Goal: Task Accomplishment & Management: Manage account settings

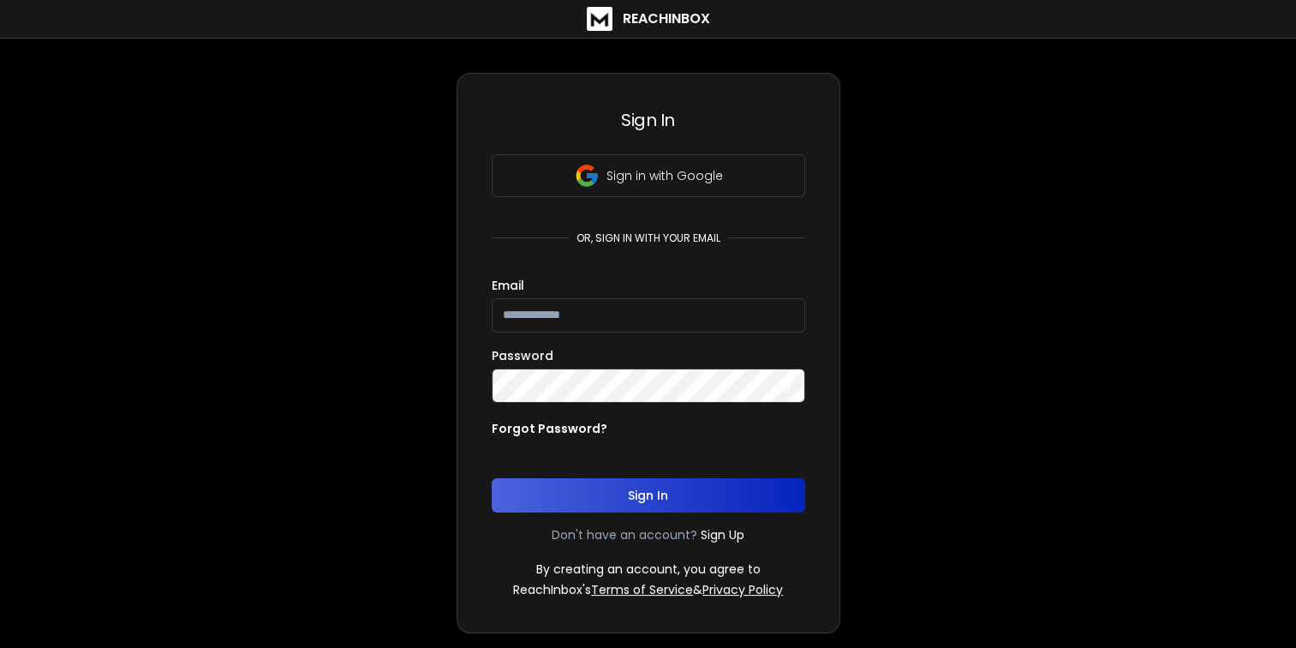
click at [551, 315] on input "email" at bounding box center [649, 315] width 314 height 34
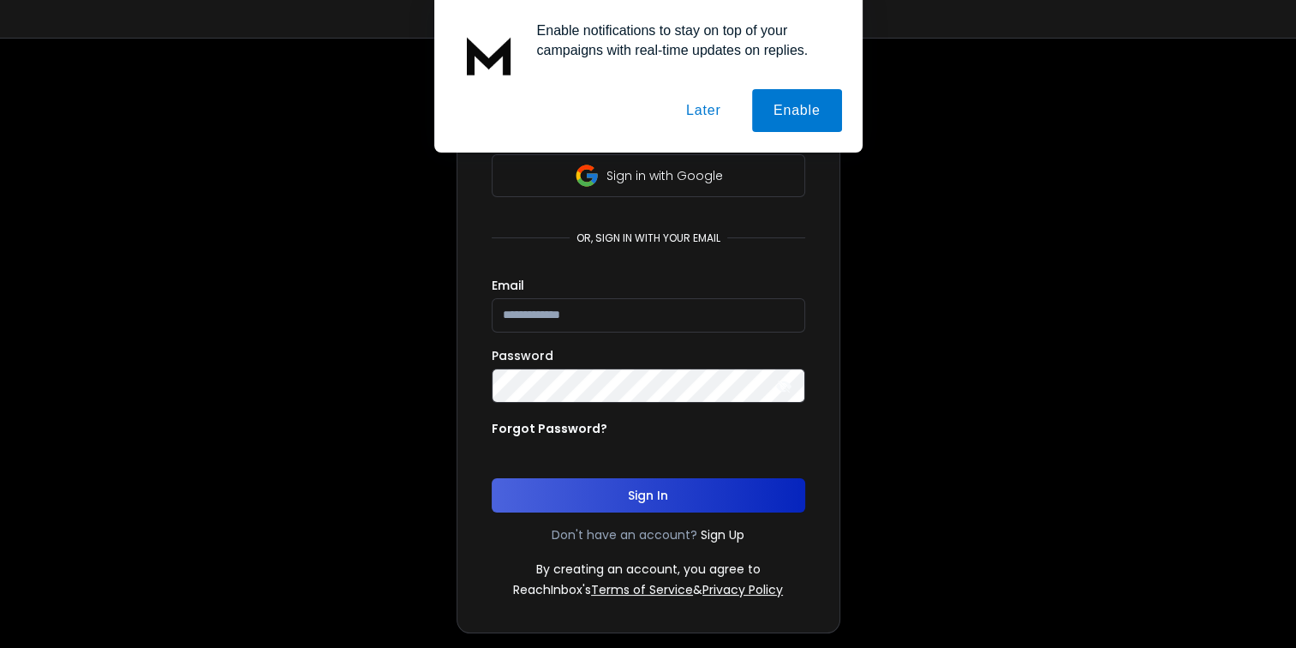
type input "**********"
click at [492, 478] on button "Sign In" at bounding box center [649, 495] width 314 height 34
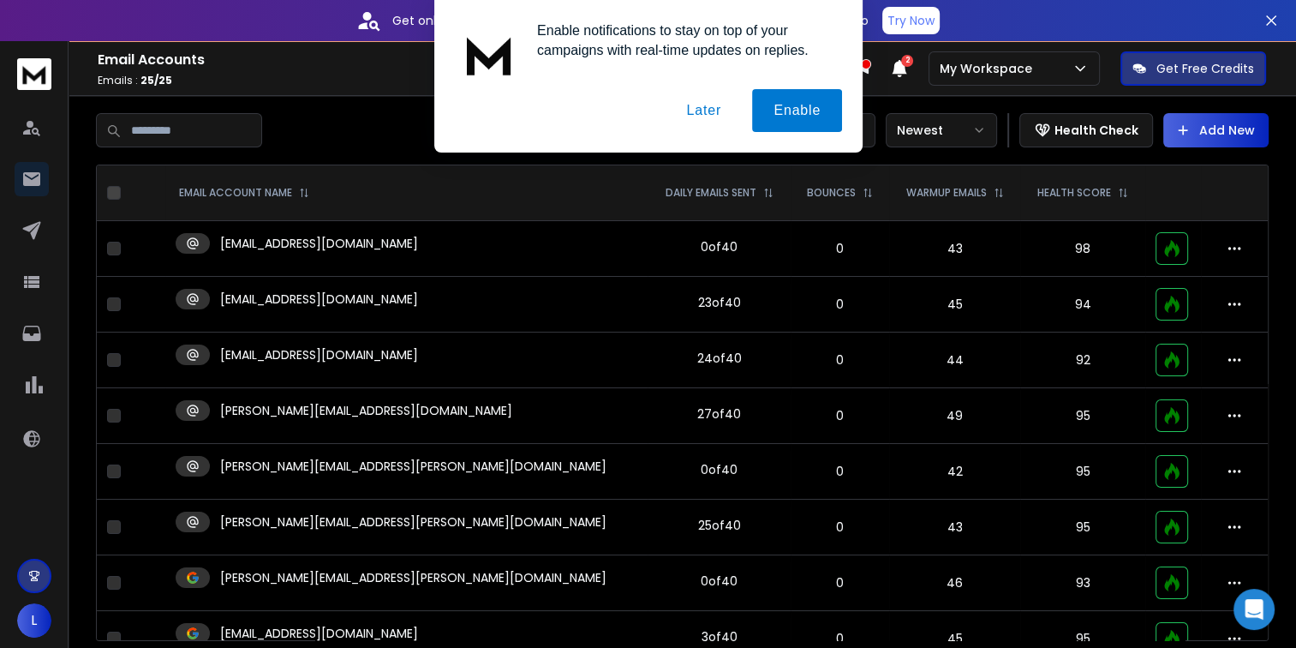
click at [699, 108] on button "Later" at bounding box center [703, 110] width 77 height 43
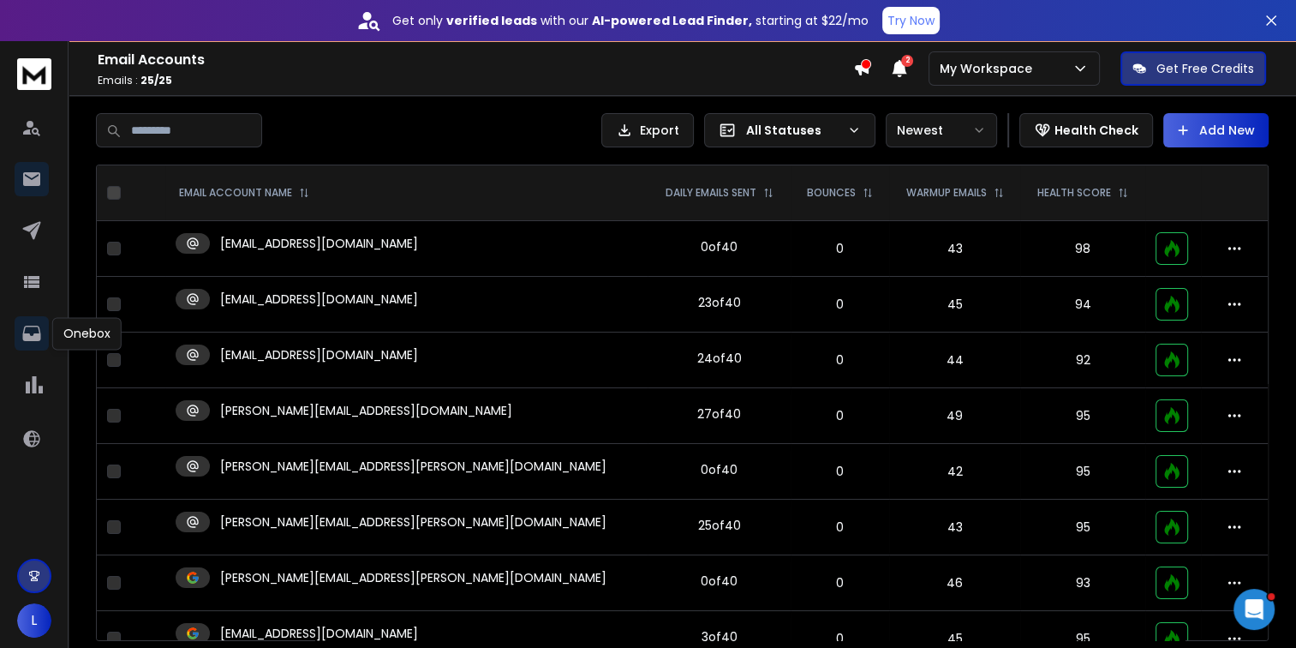
click at [26, 330] on icon at bounding box center [31, 333] width 21 height 21
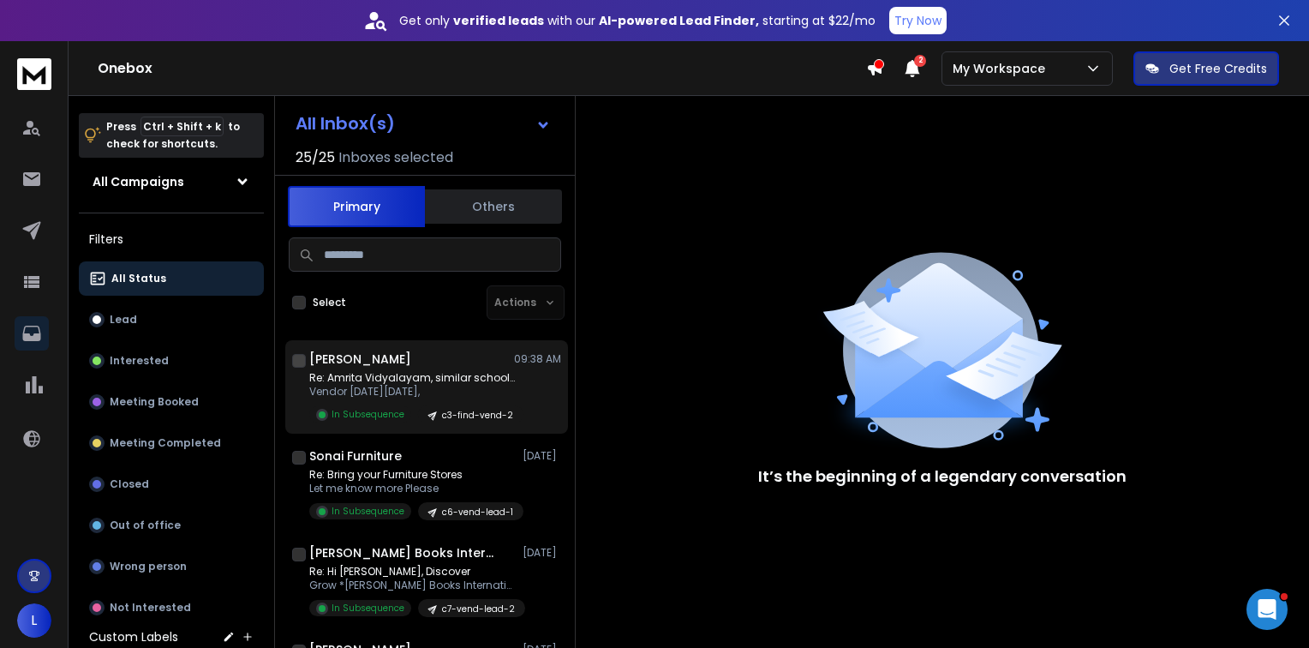
click at [369, 392] on p "Vendor [DATE][DATE]," at bounding box center [412, 392] width 206 height 14
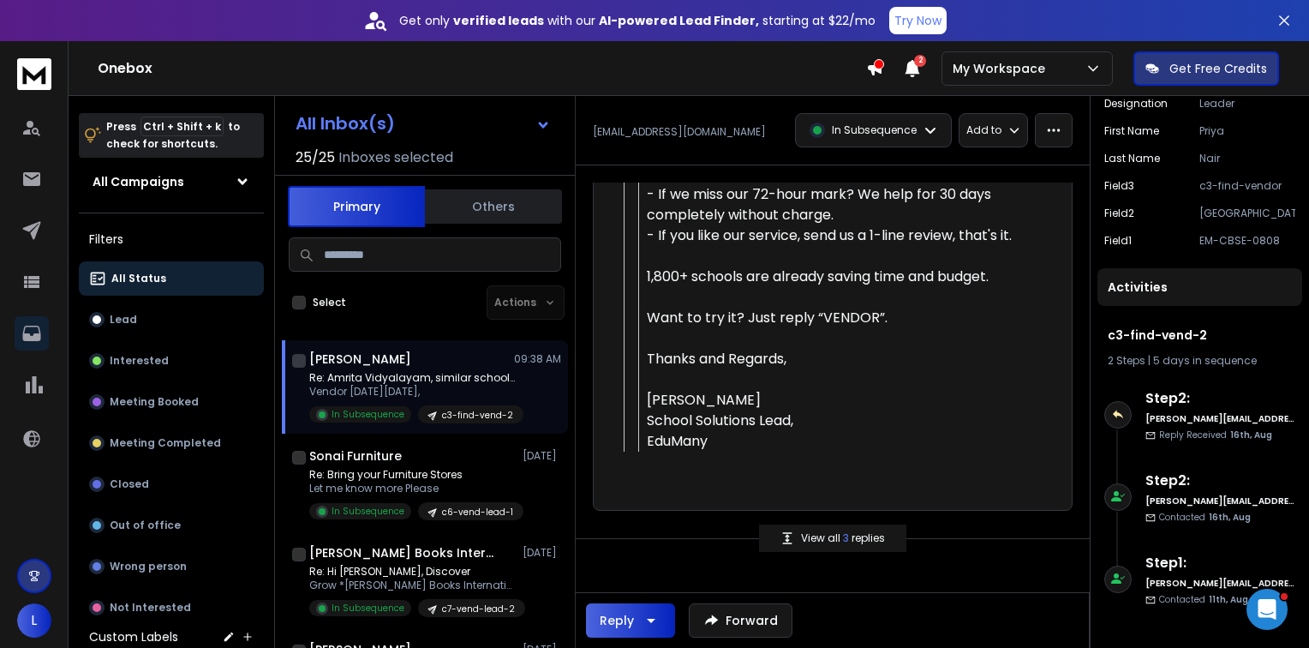
scroll to position [180, 0]
click at [853, 543] on p "View all 3 replies" at bounding box center [843, 538] width 84 height 14
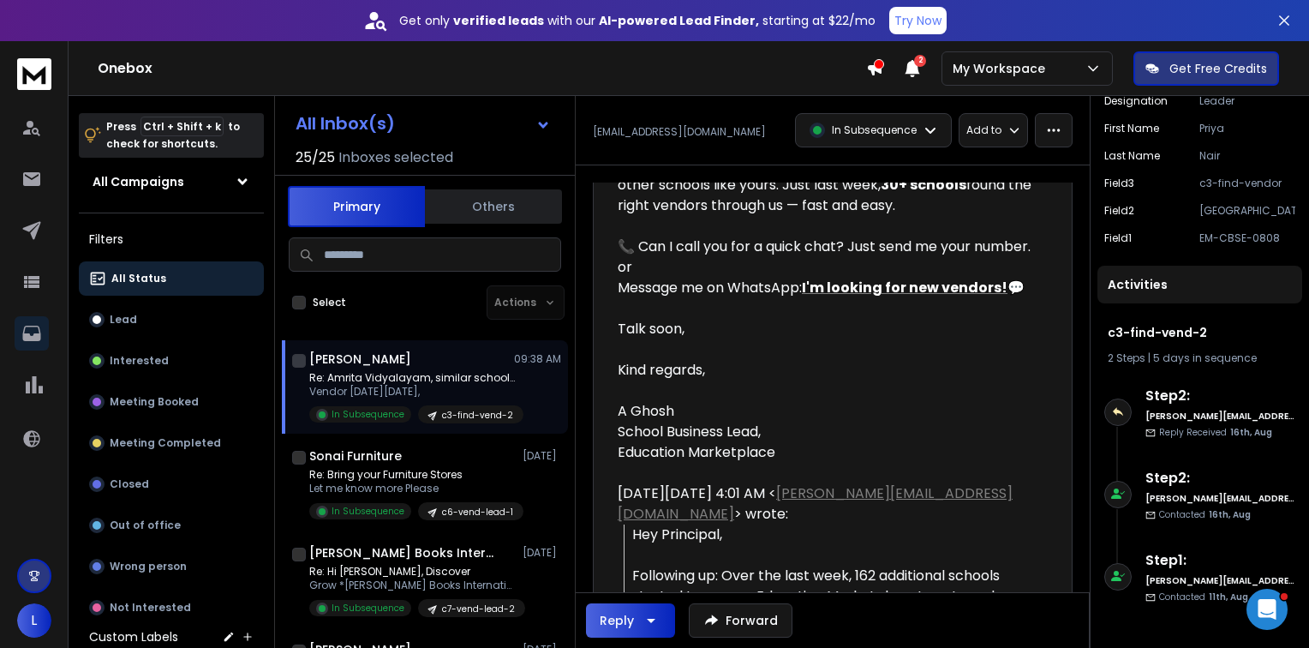
scroll to position [428, 0]
click at [882, 75] on icon at bounding box center [874, 68] width 17 height 17
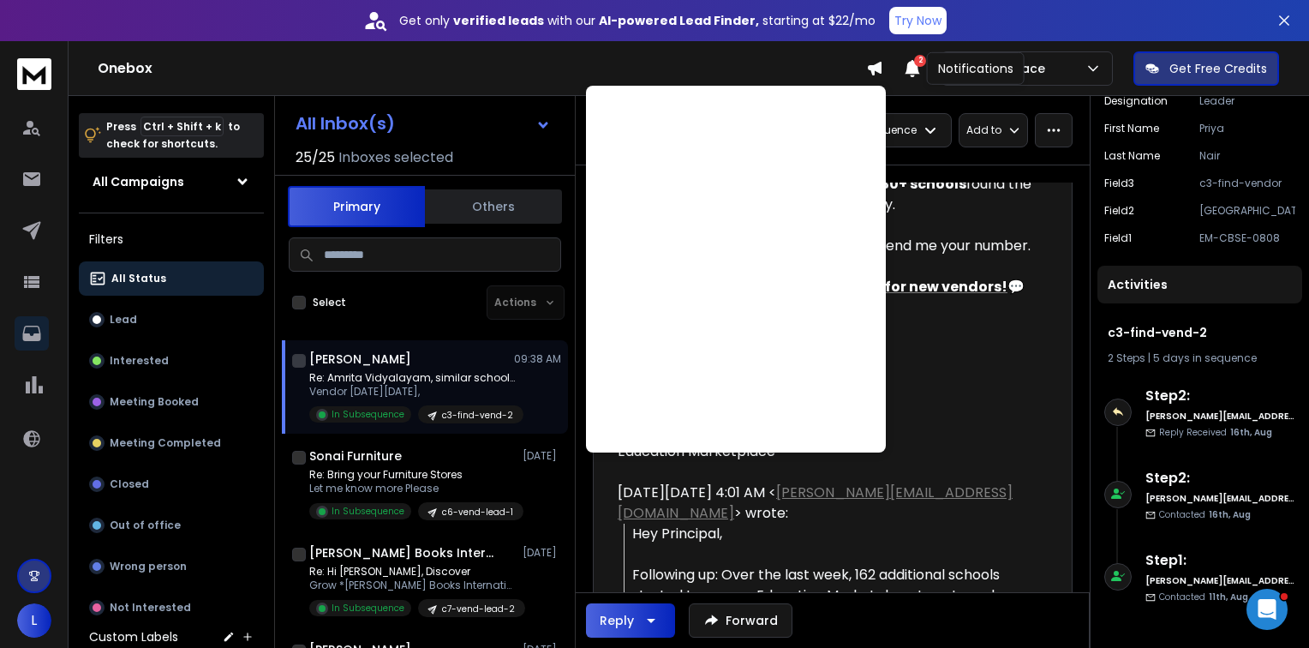
click at [910, 70] on icon at bounding box center [912, 67] width 15 height 17
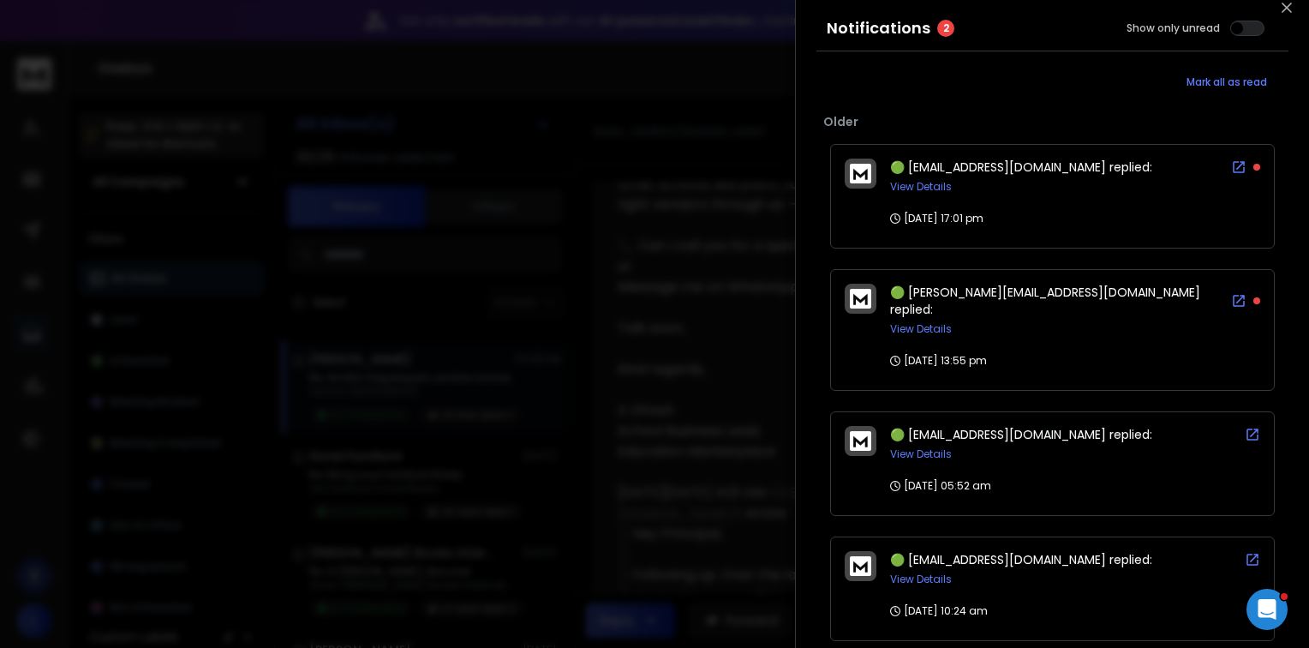
scroll to position [0, 0]
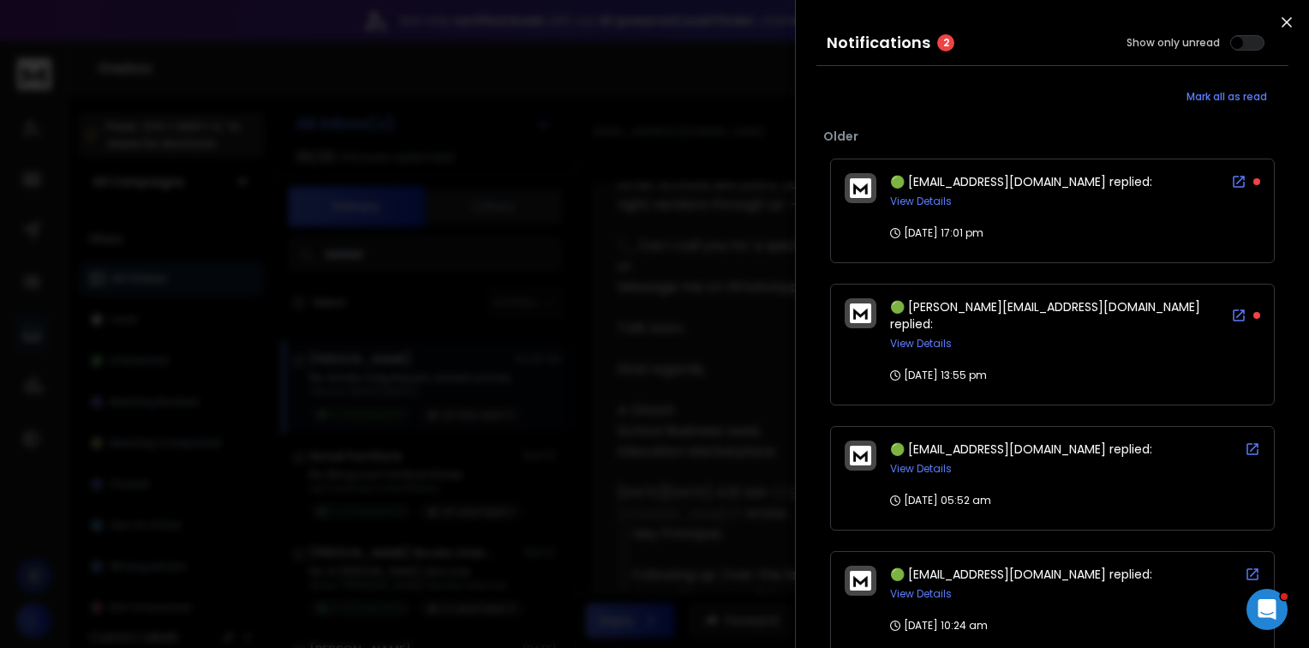
click at [1284, 21] on icon "button" at bounding box center [1286, 22] width 17 height 17
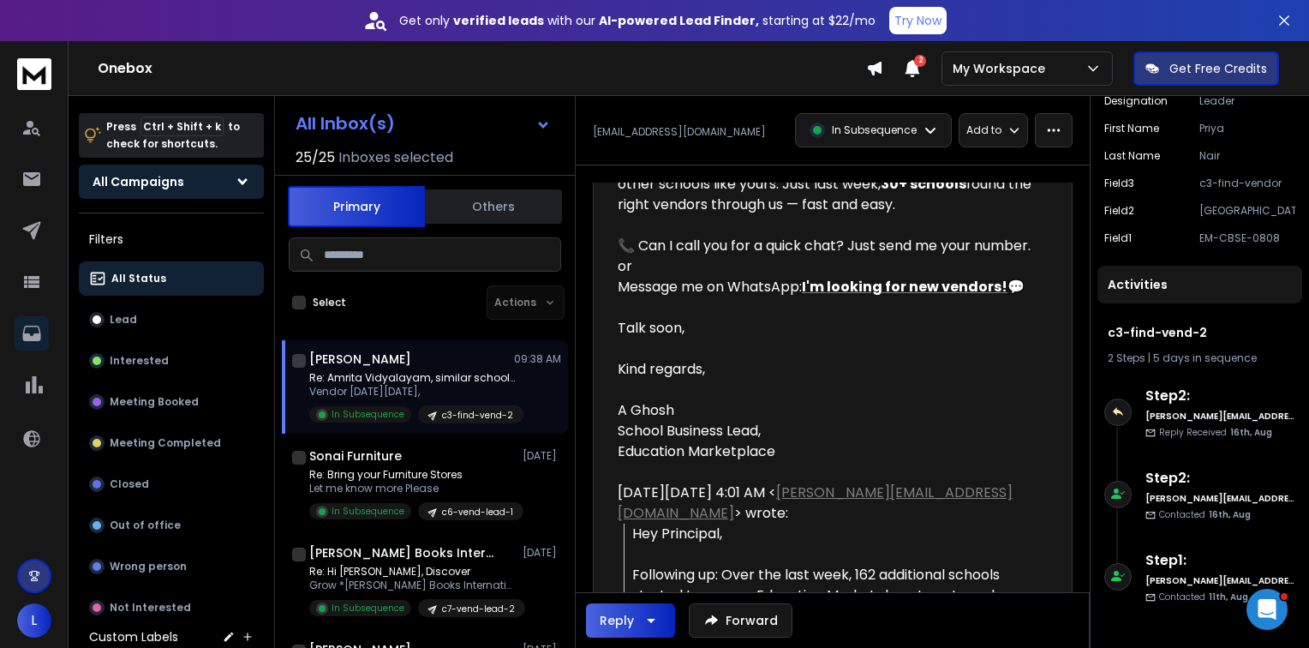
click at [134, 181] on h1 "All Campaigns" at bounding box center [139, 181] width 92 height 17
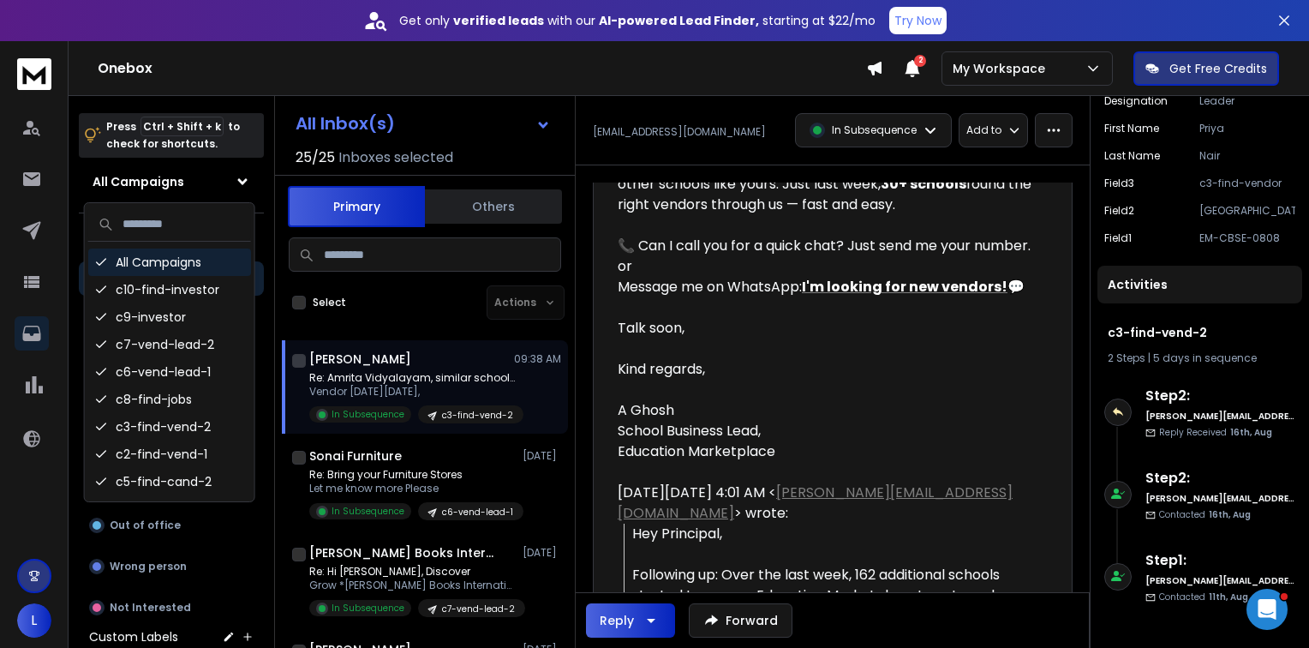
click at [141, 256] on div "All Campaigns" at bounding box center [169, 261] width 163 height 27
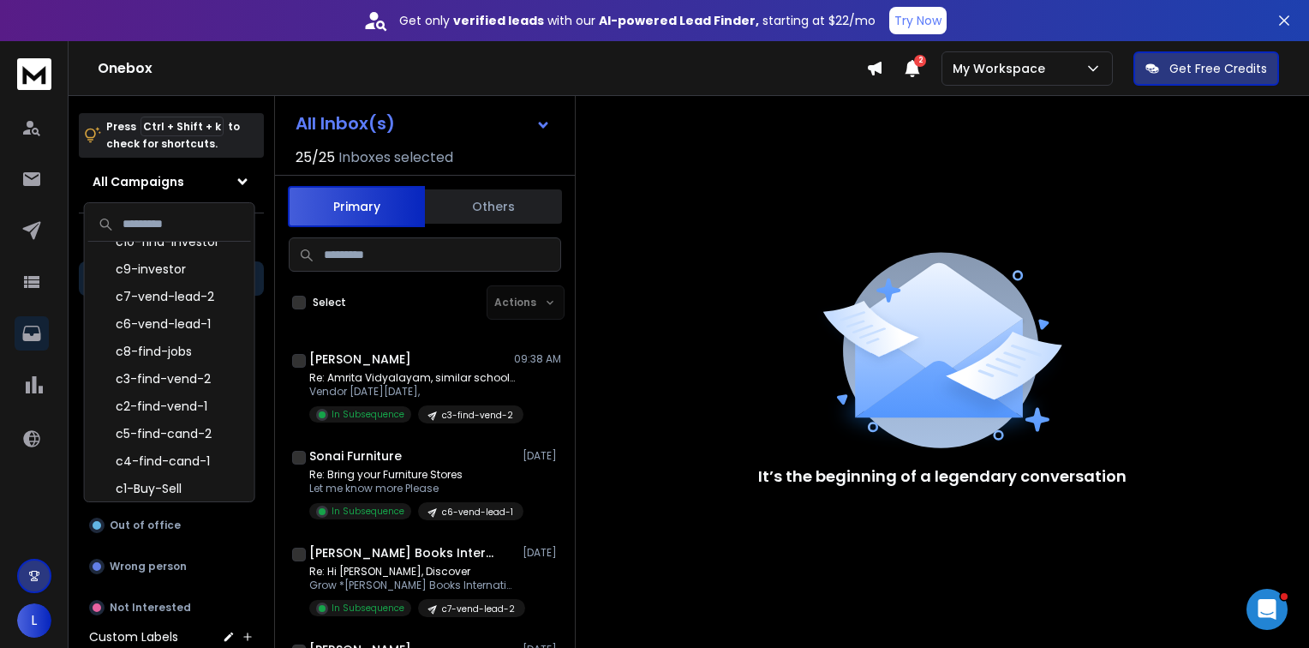
scroll to position [79, 0]
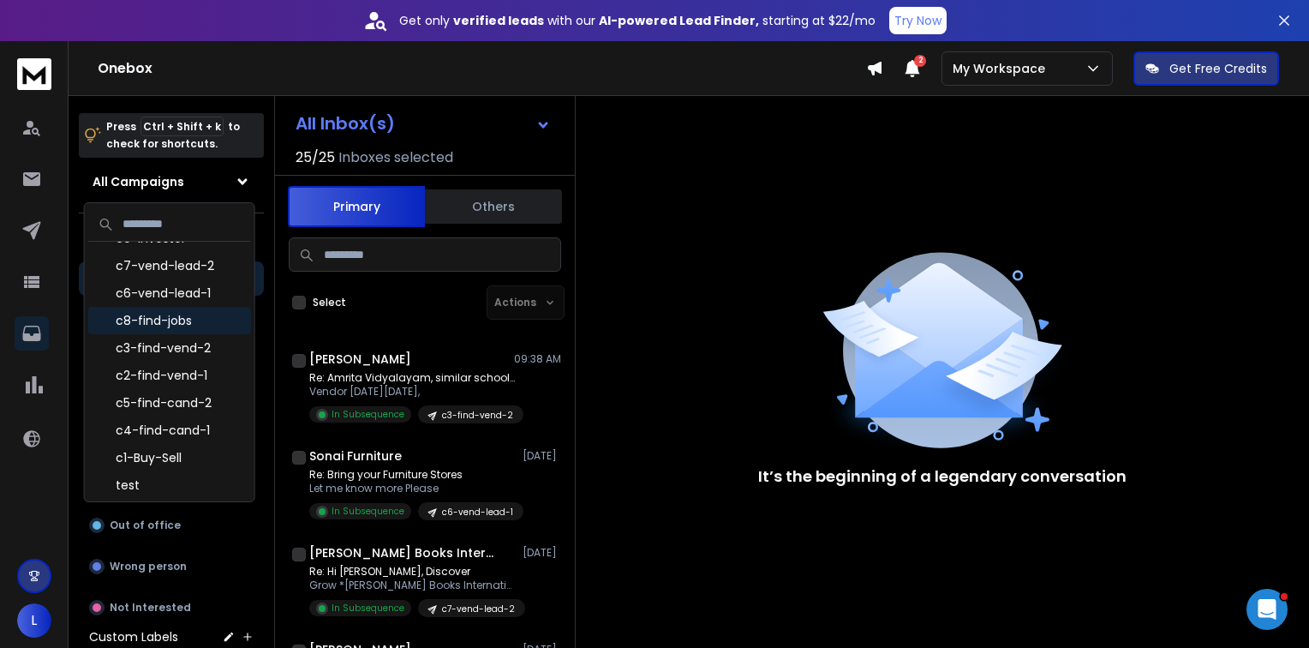
click at [137, 320] on div "c8-find-jobs" at bounding box center [169, 320] width 163 height 27
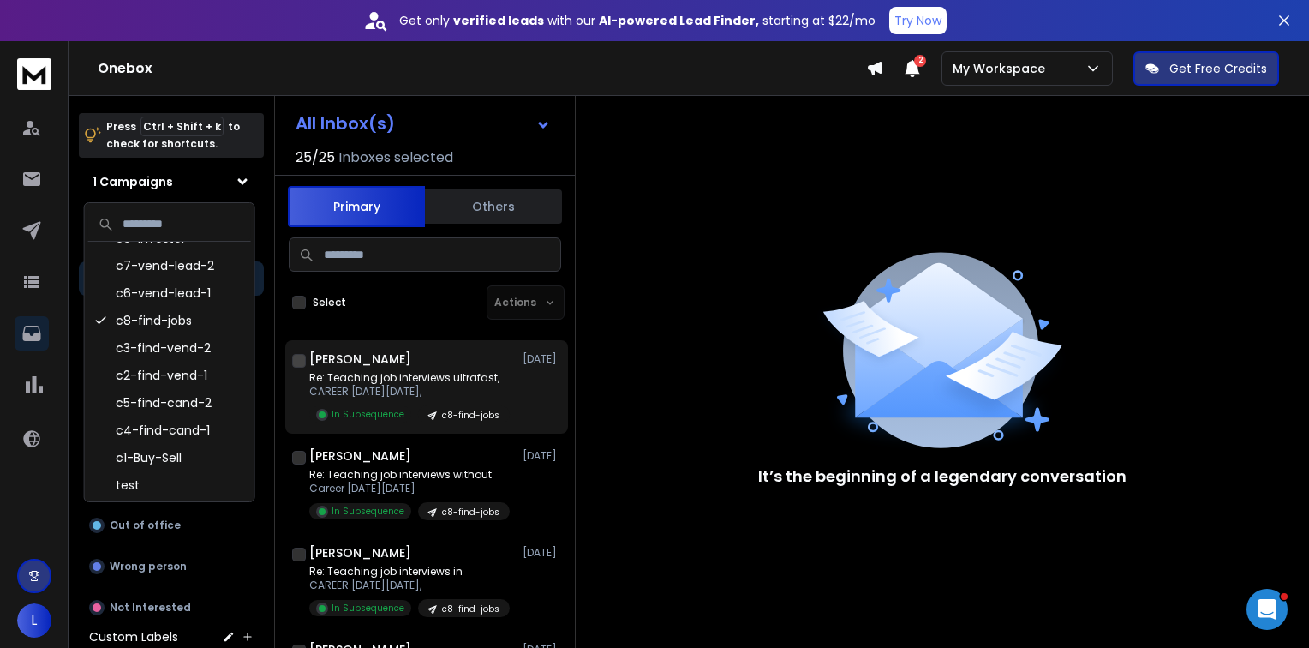
click at [378, 387] on p "CAREER [DATE][DATE]," at bounding box center [409, 392] width 200 height 14
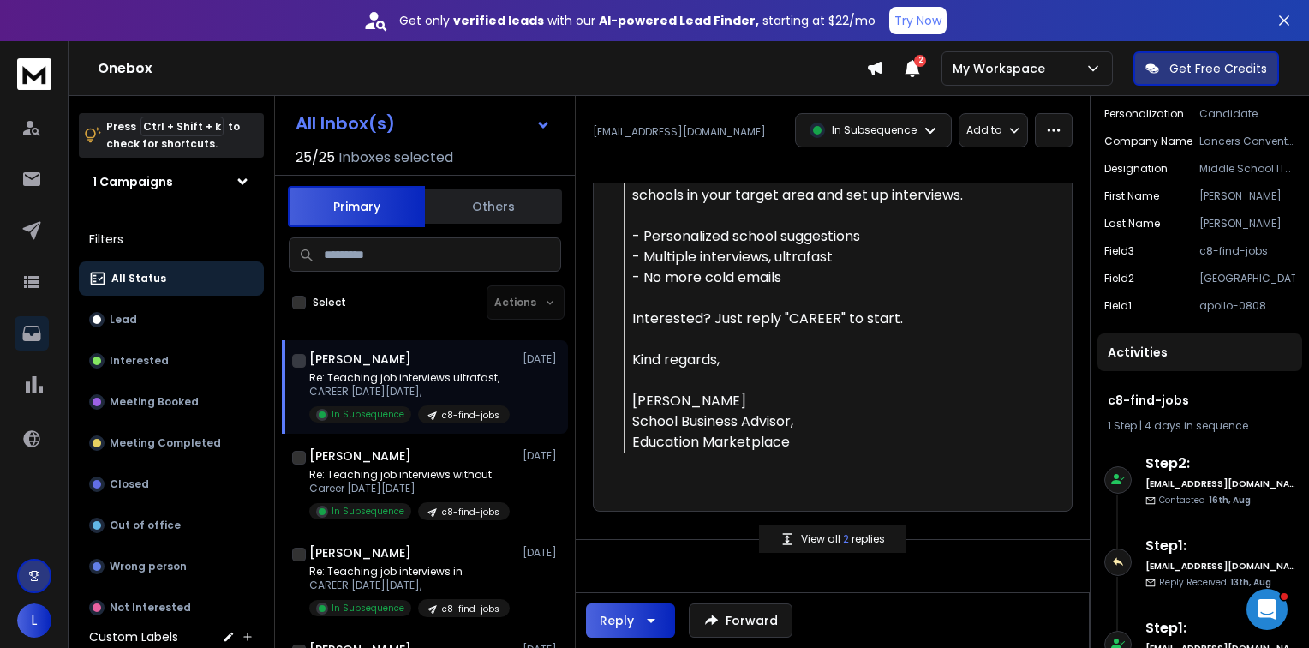
scroll to position [180, 0]
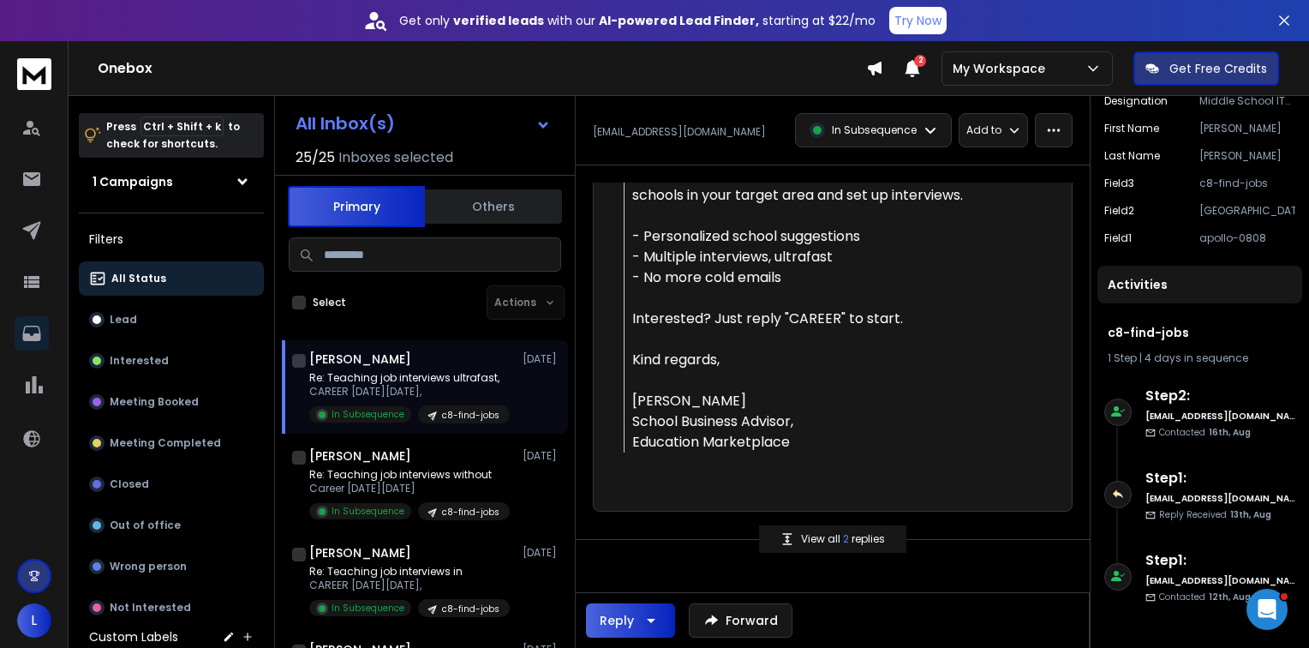
click at [834, 538] on p "View all 2 replies" at bounding box center [843, 539] width 84 height 14
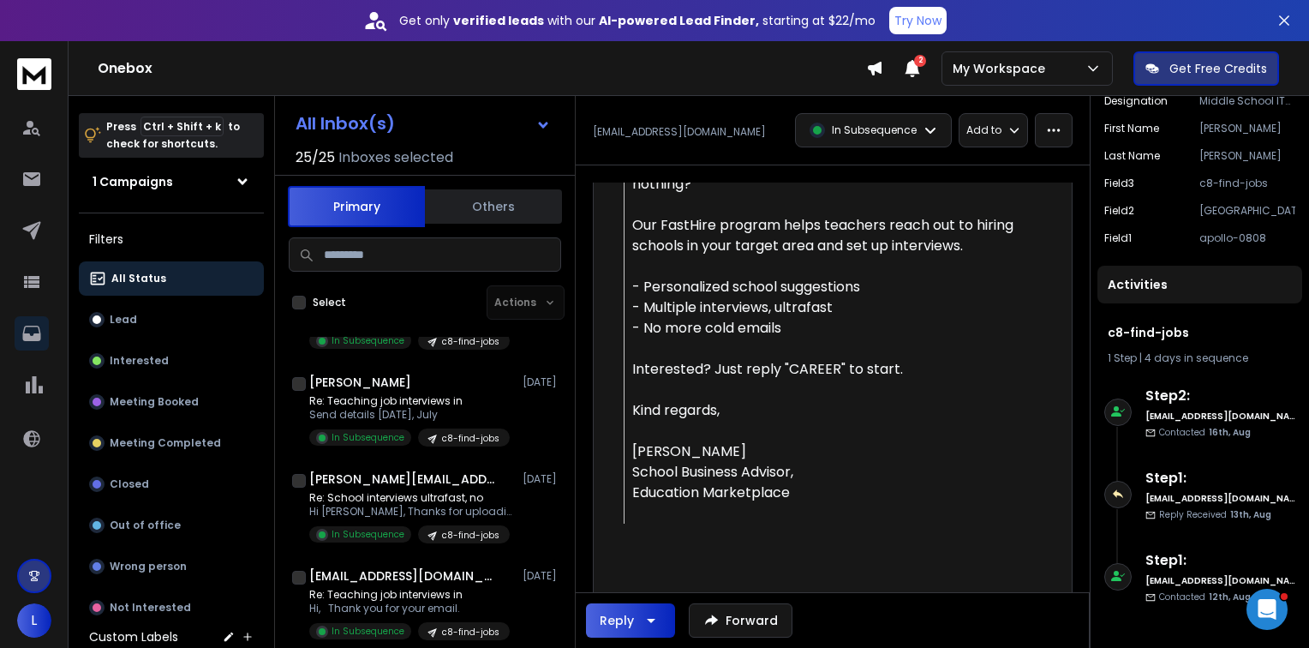
scroll to position [1371, 0]
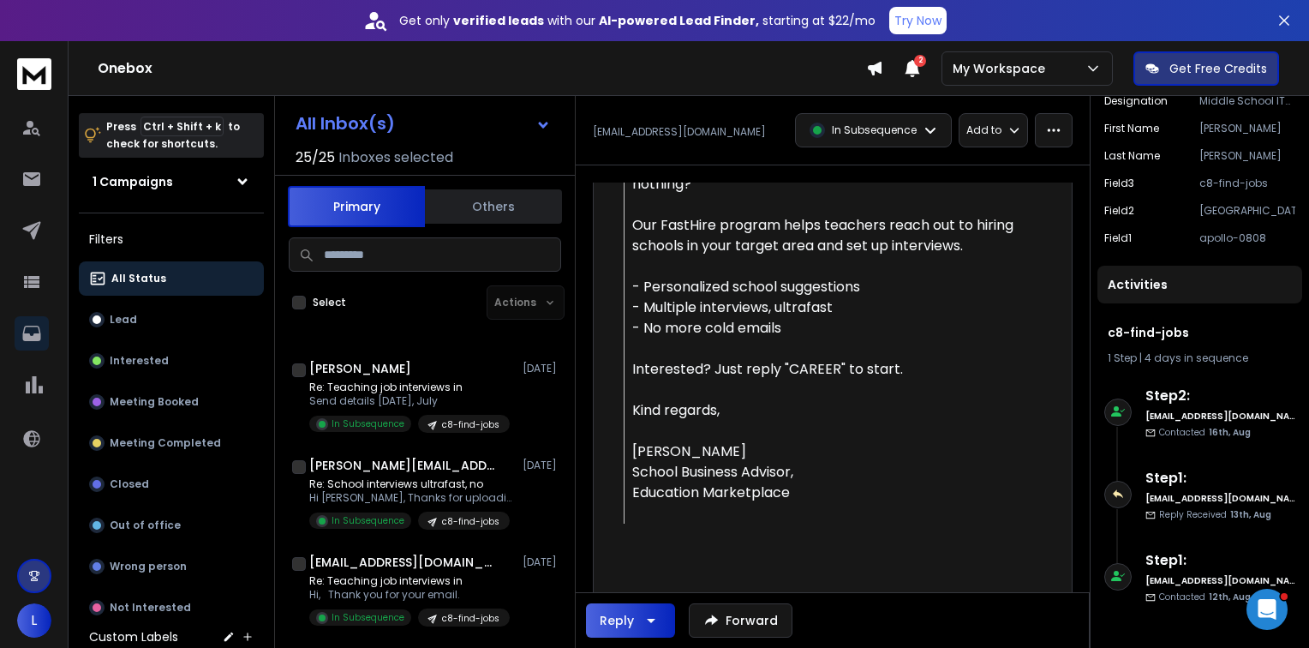
click at [0, 494] on html "Get only verified leads with our AI-powered Lead Finder, starting at $22/mo Try…" at bounding box center [654, 324] width 1309 height 648
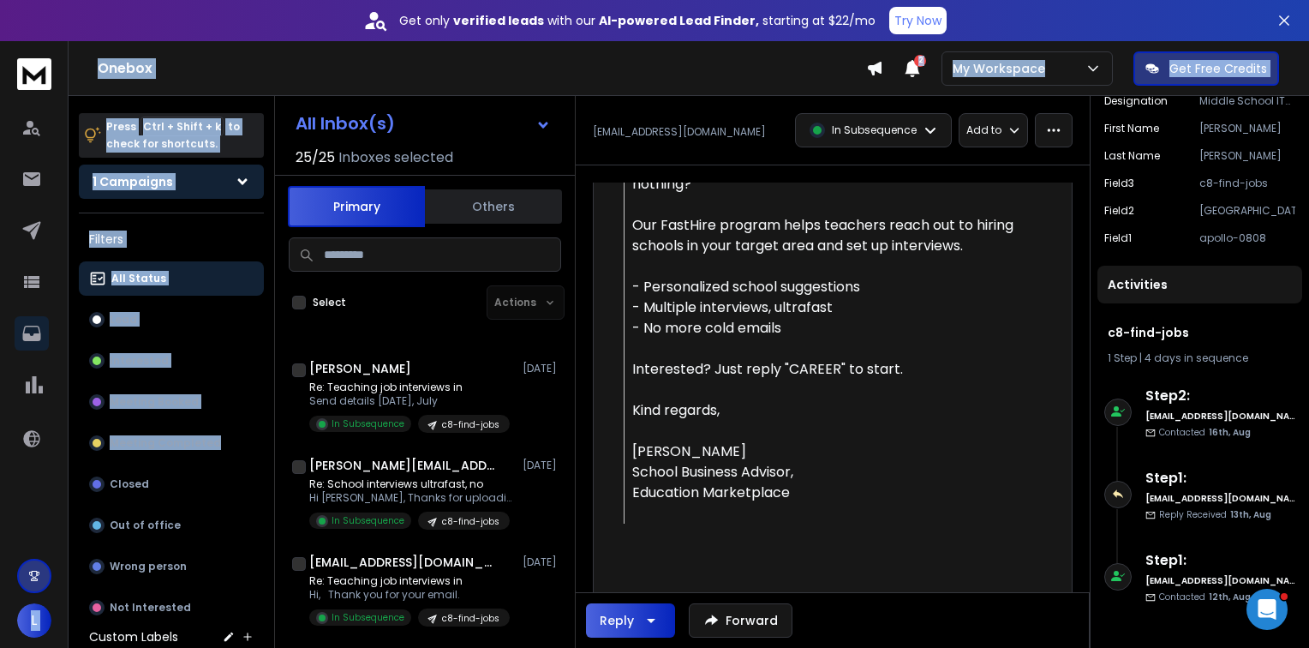
click at [246, 184] on button "1 Campaigns" at bounding box center [171, 181] width 185 height 34
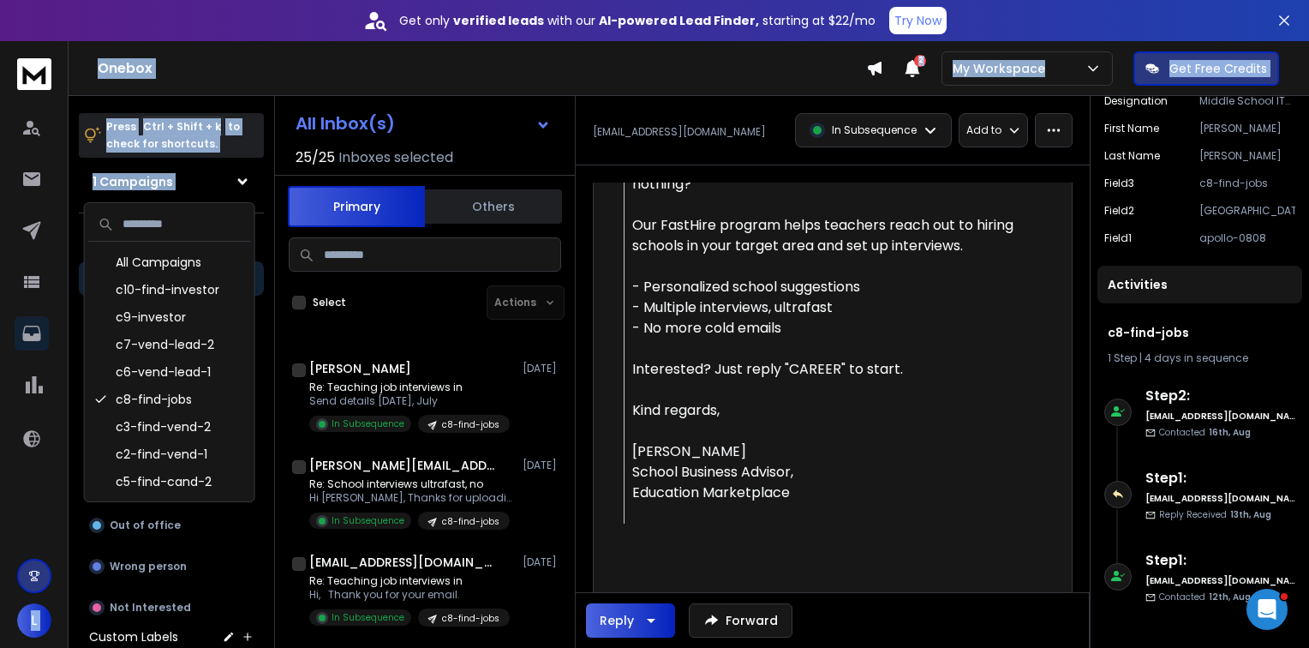
click at [737, 67] on h1 "Onebox" at bounding box center [482, 68] width 769 height 21
